Goal: Task Accomplishment & Management: Manage account settings

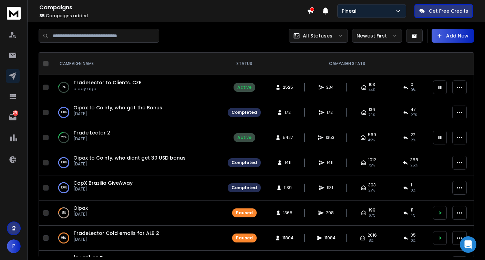
click at [397, 13] on icon "button" at bounding box center [397, 11] width 7 height 7
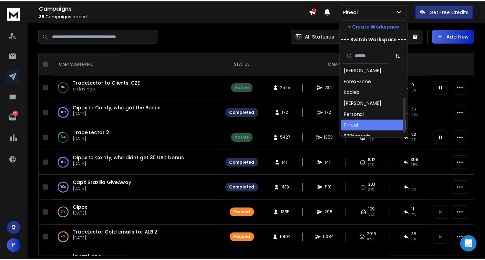
scroll to position [63, 0]
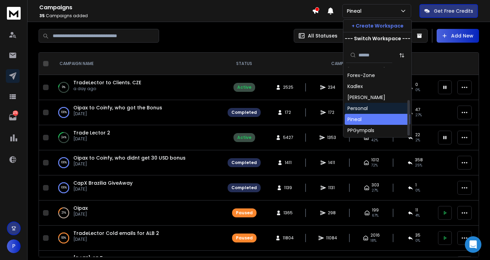
click at [363, 107] on div "Personal" at bounding box center [357, 108] width 20 height 7
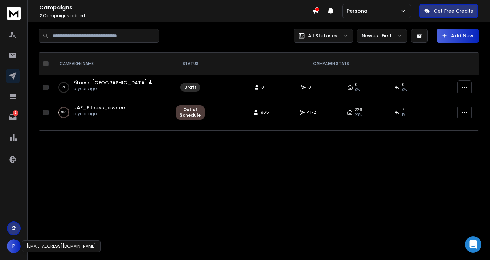
click at [11, 245] on span "P" at bounding box center [14, 247] width 14 height 14
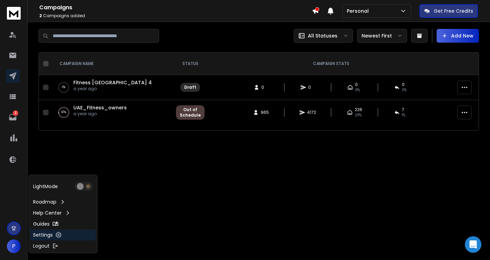
click at [45, 235] on p "Settings" at bounding box center [43, 235] width 20 height 7
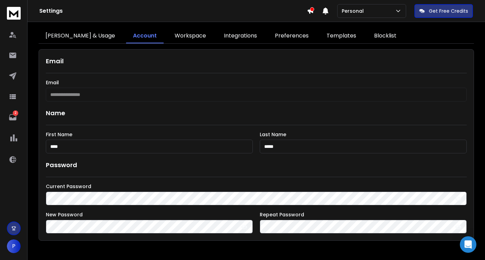
click at [168, 35] on link "Workspace" at bounding box center [190, 36] width 45 height 14
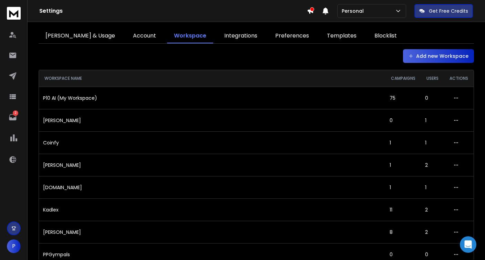
click at [427, 54] on button "Add new Workspace" at bounding box center [438, 56] width 71 height 14
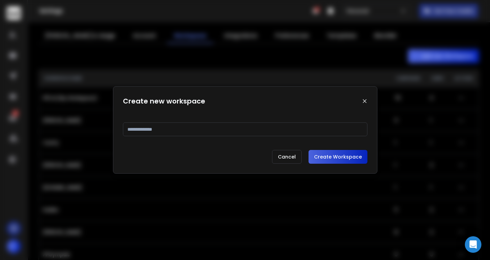
click at [157, 134] on input at bounding box center [245, 130] width 244 height 14
type input "**********"
click at [335, 155] on button "Create Workspace" at bounding box center [337, 157] width 59 height 14
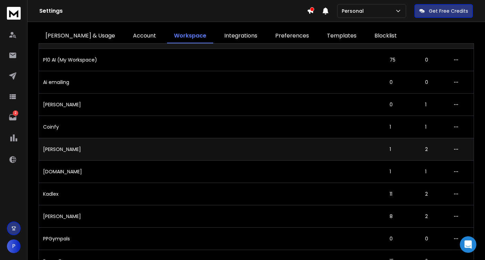
scroll to position [38, 0]
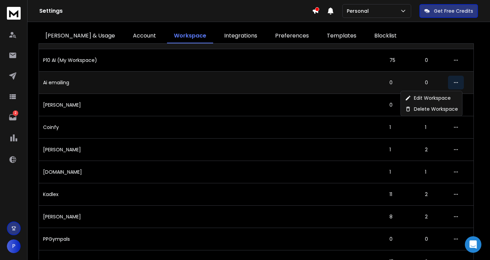
click at [451, 83] on button "button" at bounding box center [456, 83] width 16 height 14
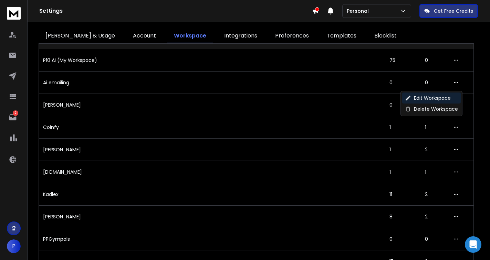
click at [434, 97] on p "Edit Workspace" at bounding box center [432, 98] width 37 height 7
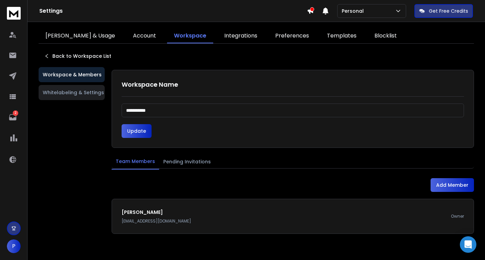
click at [448, 183] on button "Add Member" at bounding box center [451, 185] width 43 height 14
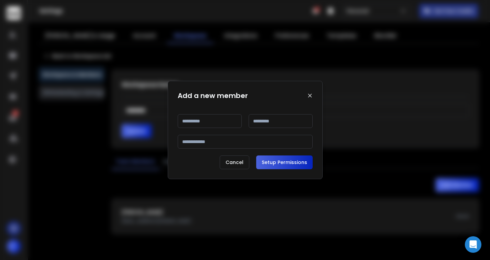
click at [201, 121] on input at bounding box center [210, 121] width 64 height 14
type input "******"
type input "*******"
type input "**********"
click at [275, 162] on button "Setup Permissions" at bounding box center [284, 163] width 56 height 14
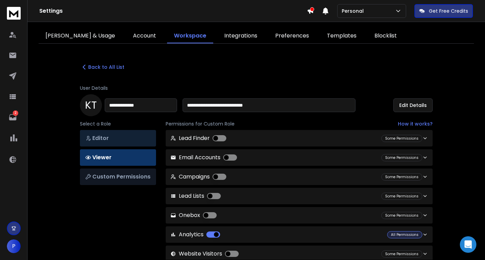
click at [123, 138] on p "Editor" at bounding box center [117, 138] width 65 height 8
click at [91, 138] on button "Editor" at bounding box center [88, 138] width 6 height 17
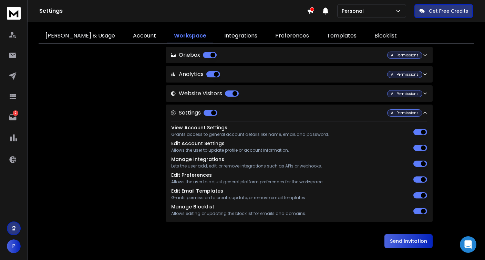
scroll to position [162, 0]
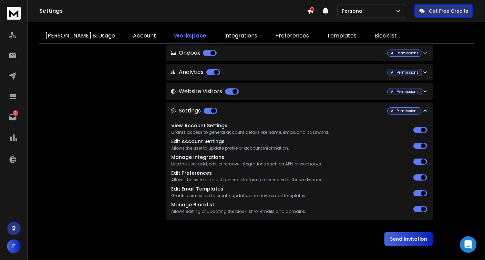
click at [396, 236] on button "Send Invitation" at bounding box center [408, 239] width 48 height 14
